Goal: Navigation & Orientation: Find specific page/section

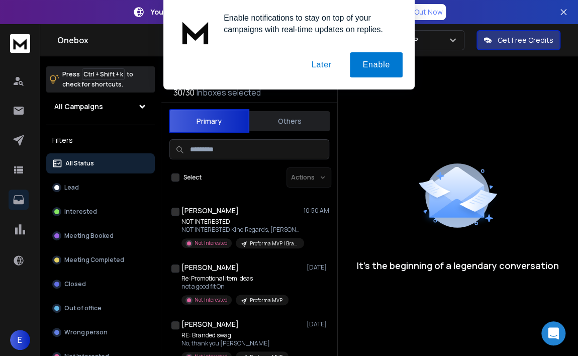
click at [323, 67] on button "Later" at bounding box center [321, 64] width 45 height 25
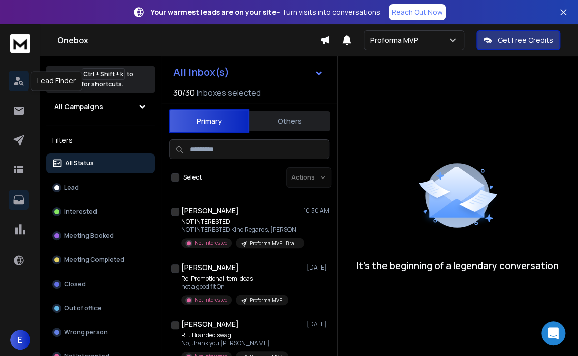
click at [19, 86] on icon at bounding box center [19, 81] width 12 height 12
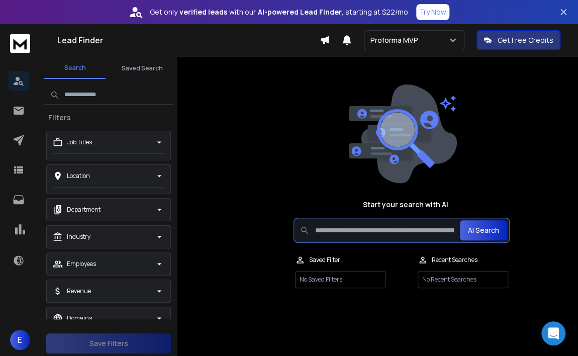
click at [149, 69] on button "Saved Search" at bounding box center [142, 68] width 61 height 20
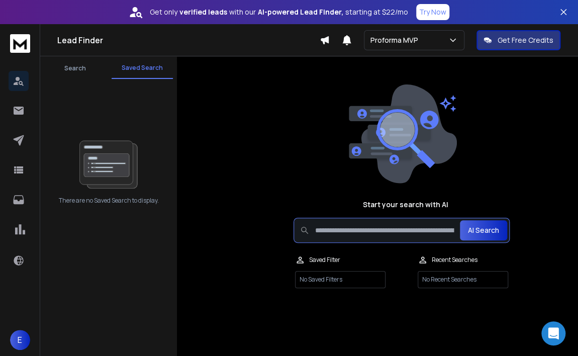
click at [87, 68] on button "Search" at bounding box center [74, 68] width 61 height 20
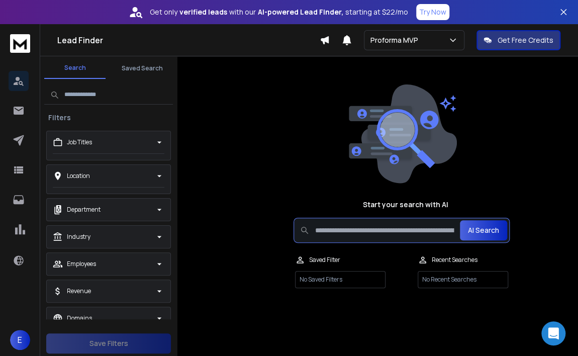
click at [155, 144] on icon at bounding box center [159, 142] width 10 height 10
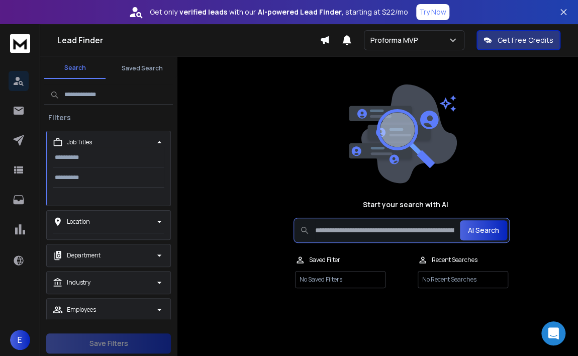
click at [155, 144] on icon at bounding box center [159, 142] width 10 height 10
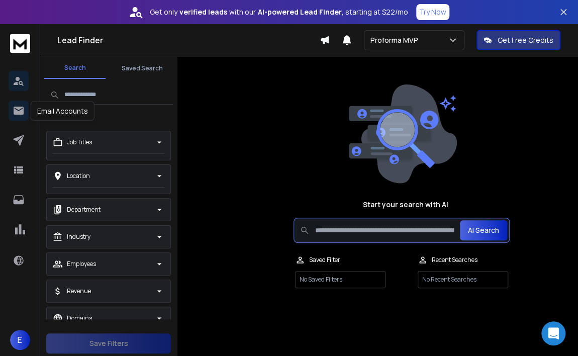
click at [23, 115] on icon at bounding box center [19, 111] width 12 height 12
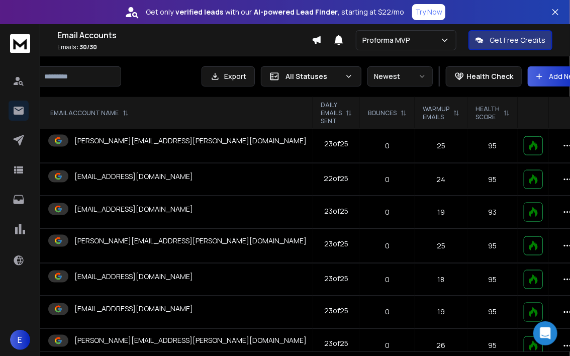
scroll to position [503, 0]
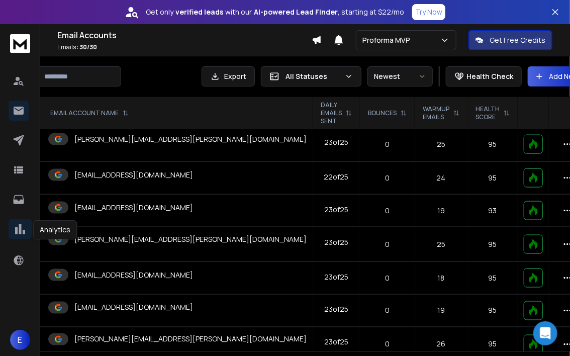
click at [25, 228] on icon at bounding box center [20, 229] width 15 height 15
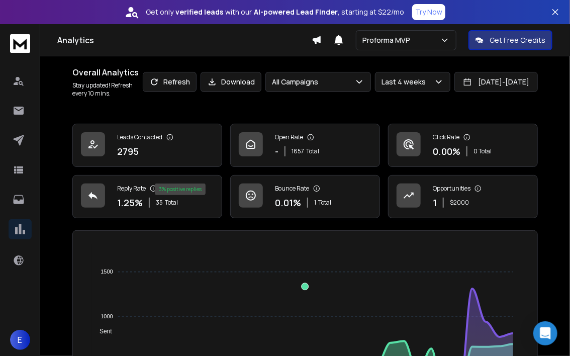
click at [557, 14] on icon at bounding box center [555, 12] width 9 height 9
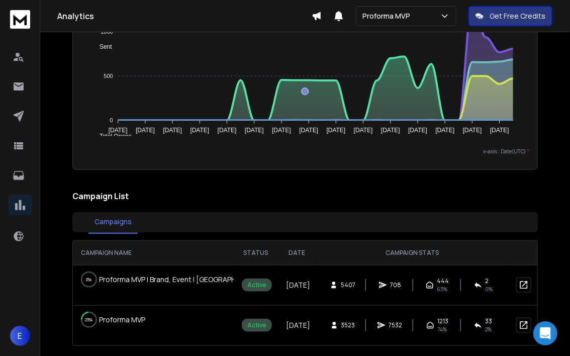
scroll to position [280, 0]
click at [15, 175] on icon at bounding box center [19, 176] width 12 height 12
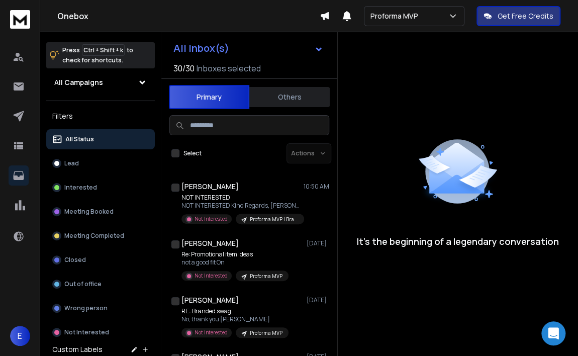
click at [300, 100] on button "Others" at bounding box center [289, 97] width 80 height 22
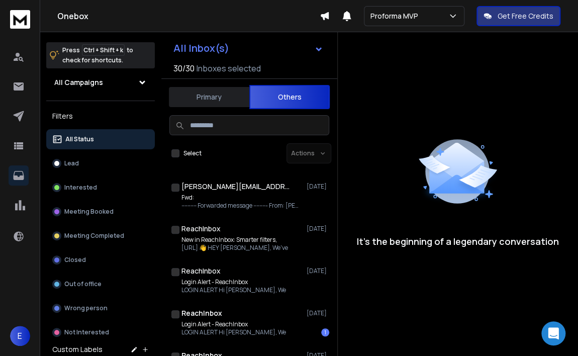
click at [229, 97] on button "Primary" at bounding box center [209, 97] width 80 height 22
